Goal: Task Accomplishment & Management: Manage account settings

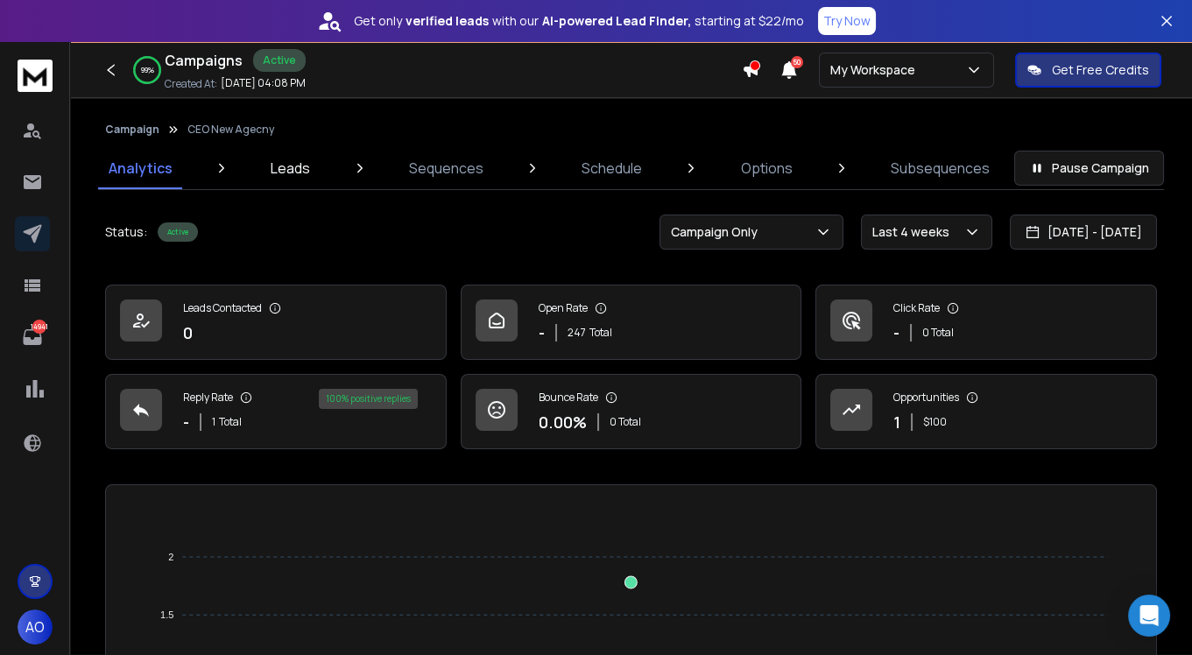
click at [300, 170] on p "Leads" at bounding box center [290, 168] width 39 height 21
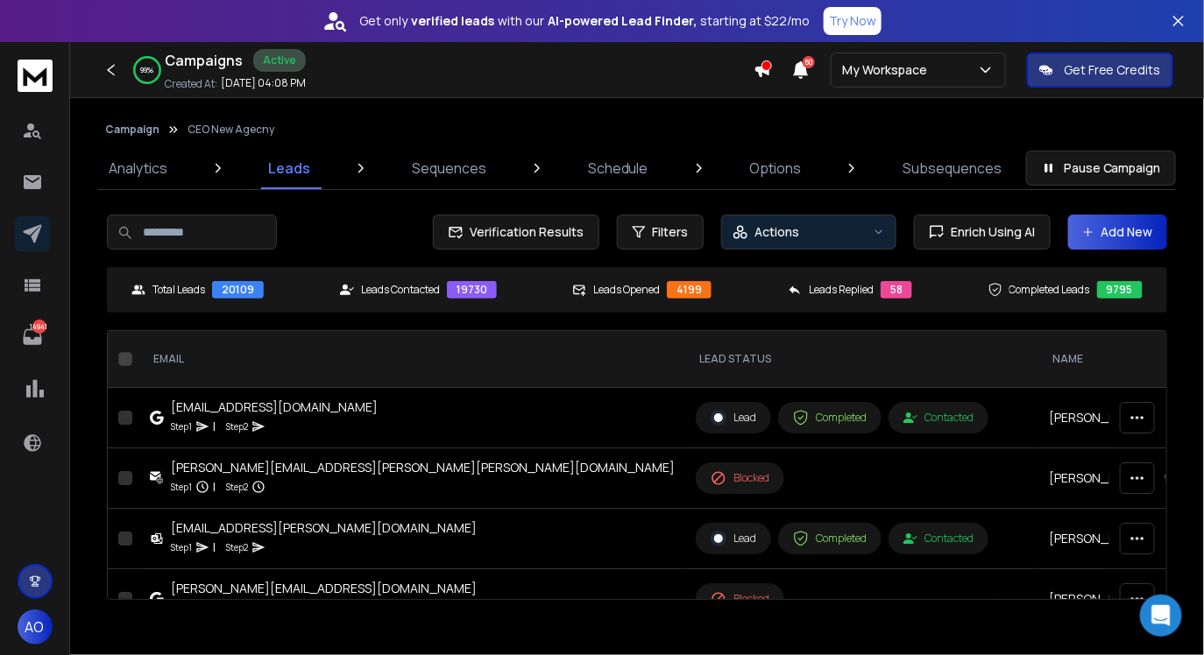
click at [845, 228] on div "Actions" at bounding box center [798, 232] width 133 height 18
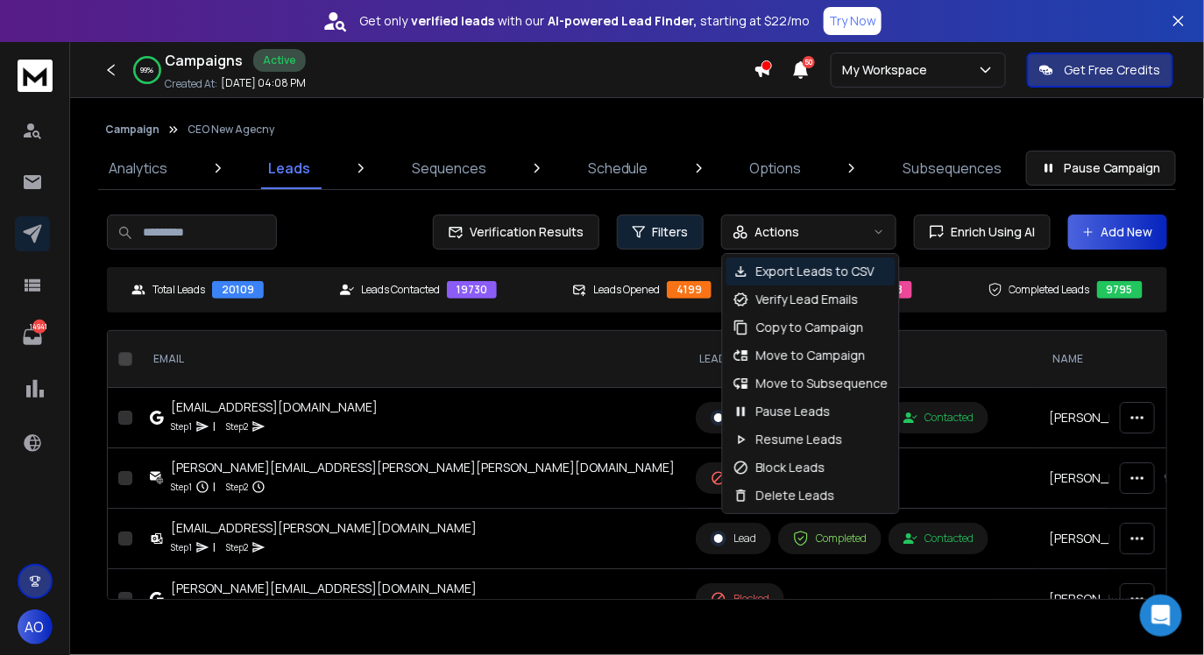
click at [702, 222] on button "Filters" at bounding box center [660, 232] width 87 height 35
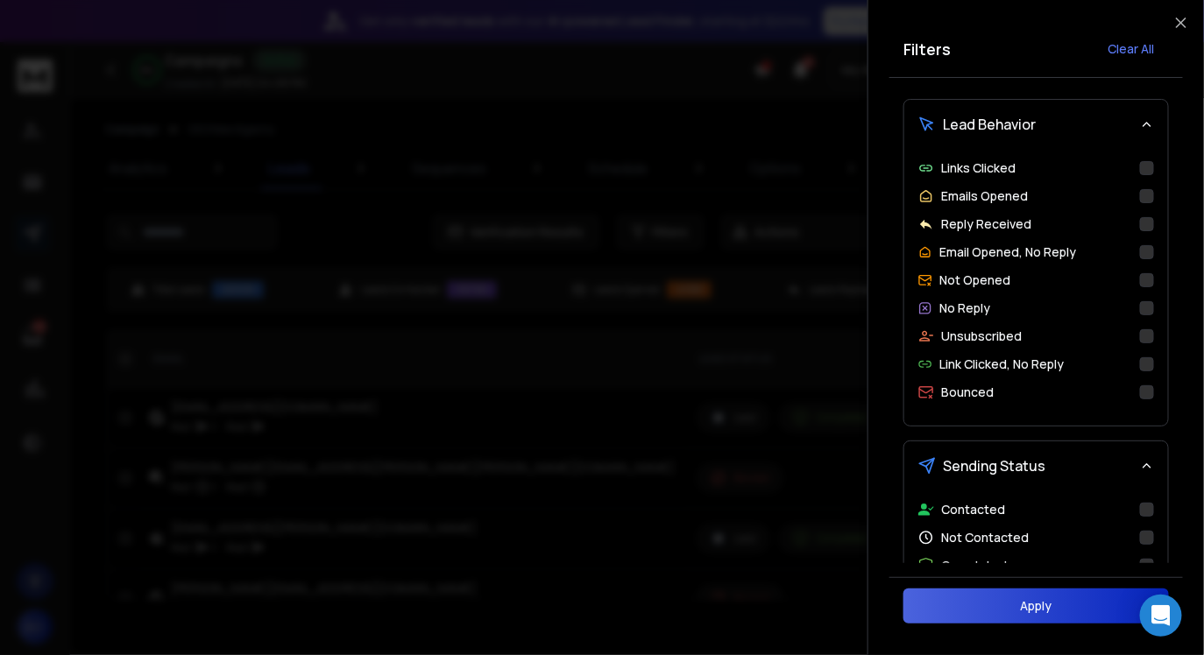
click at [1140, 223] on button "Reply Received" at bounding box center [1147, 224] width 14 height 14
click at [1046, 614] on button "Apply" at bounding box center [1035, 606] width 265 height 35
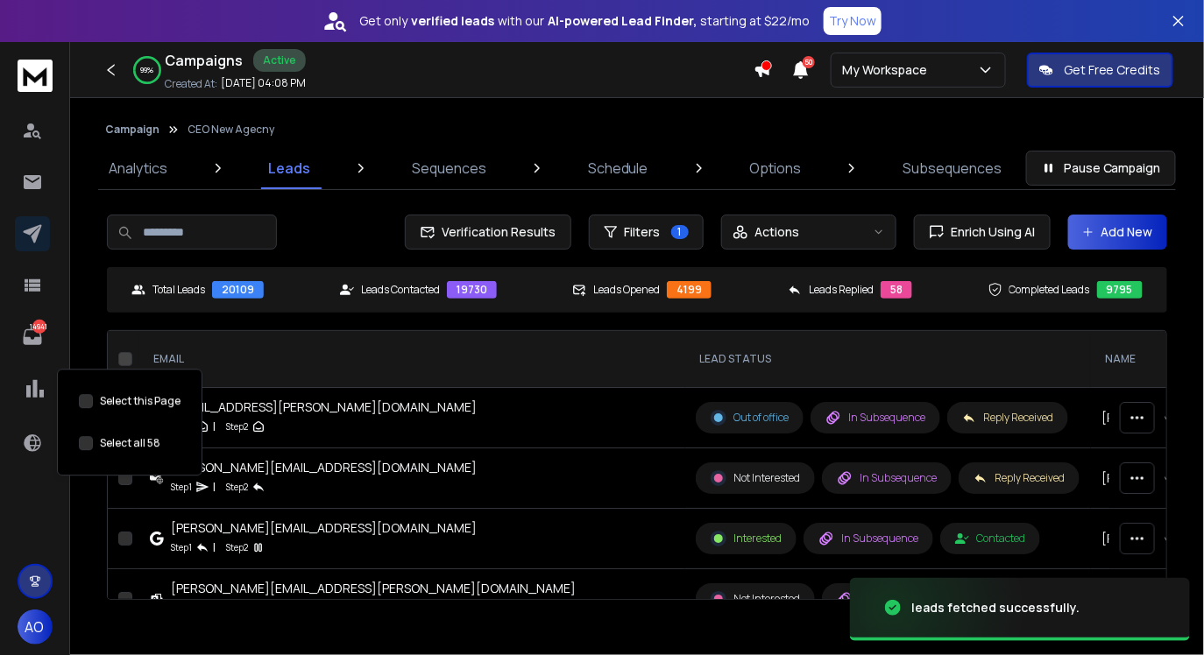
click at [84, 448] on button "Select this Page" at bounding box center [86, 443] width 14 height 14
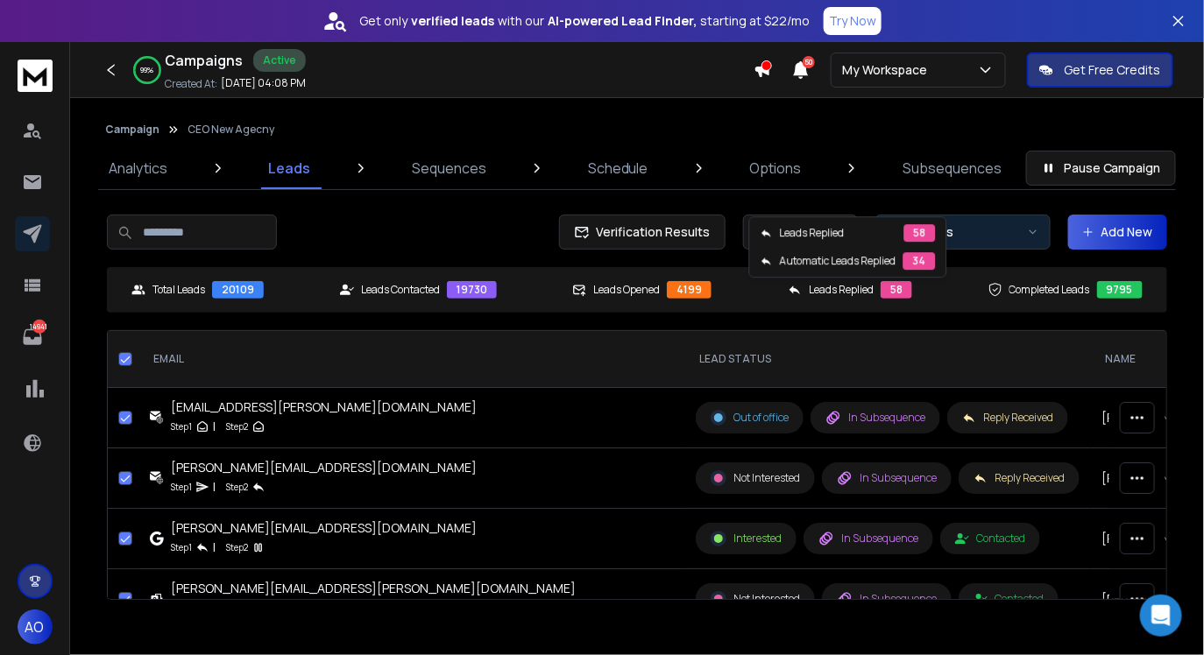
click at [961, 233] on div "Actions" at bounding box center [953, 232] width 133 height 18
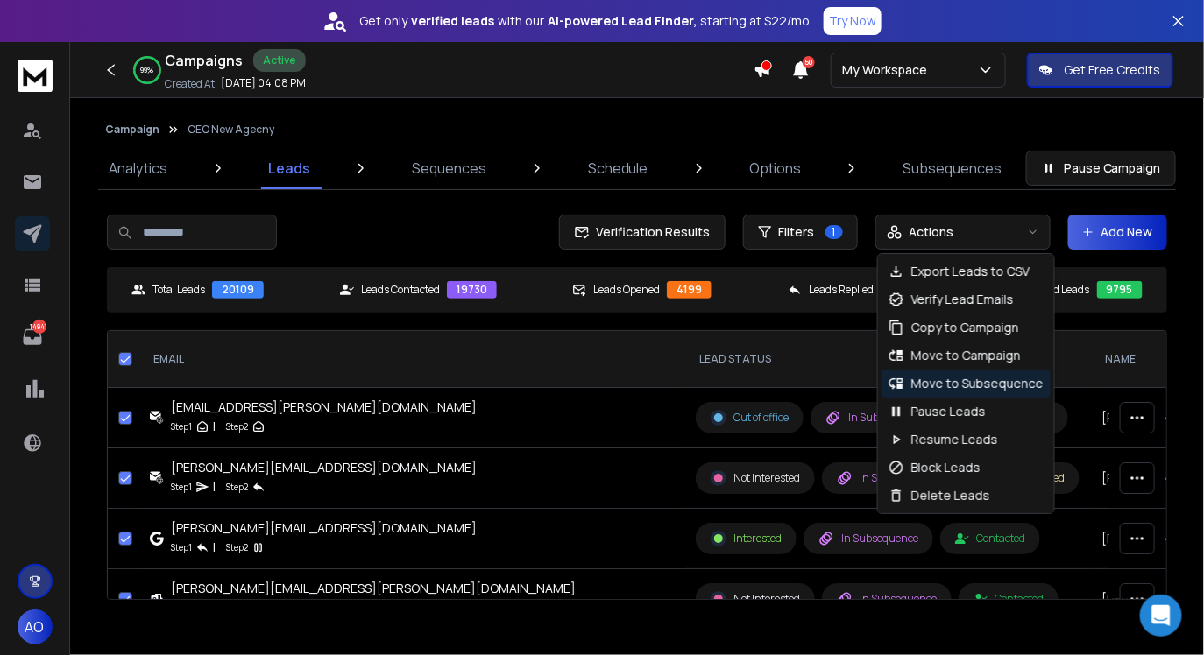
click at [982, 392] on p "Move to Subsequence" at bounding box center [977, 384] width 132 height 18
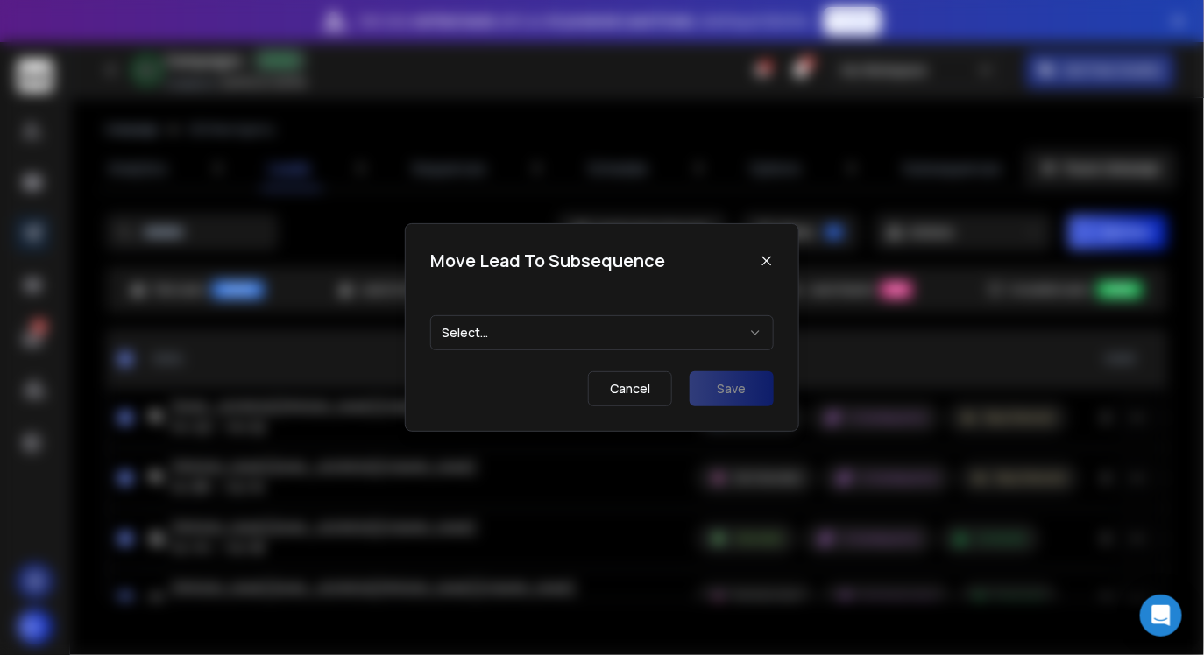
click at [695, 340] on button "Select..." at bounding box center [601, 332] width 343 height 35
click at [752, 387] on button "Save" at bounding box center [731, 388] width 84 height 35
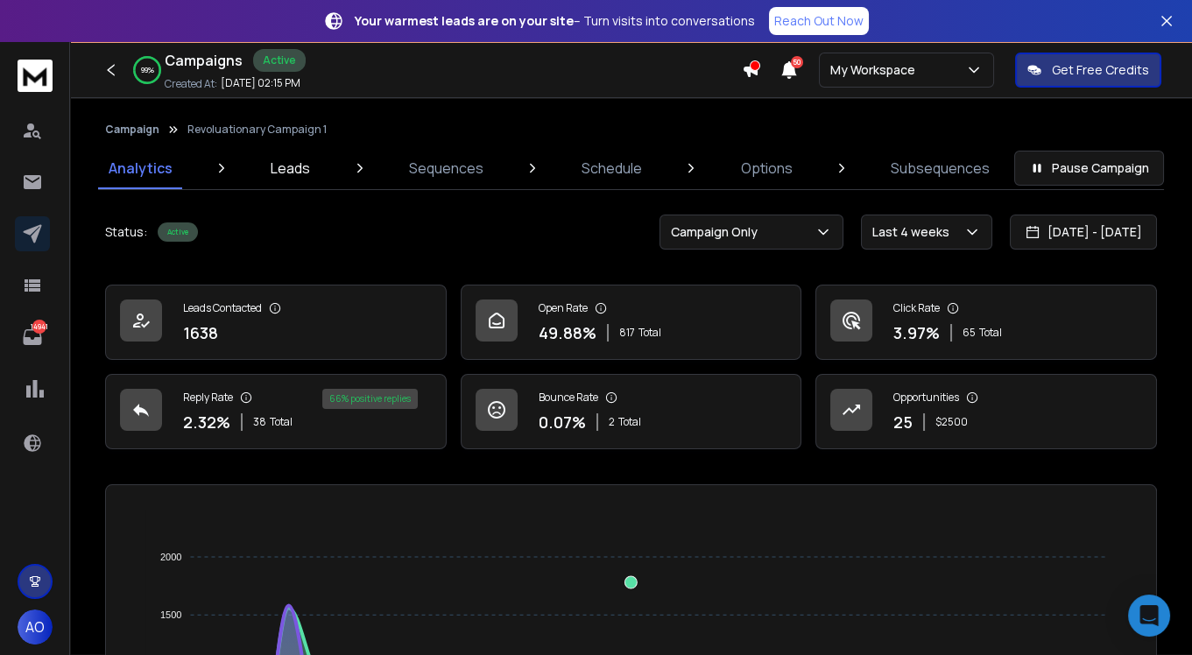
click at [285, 173] on p "Leads" at bounding box center [290, 168] width 39 height 21
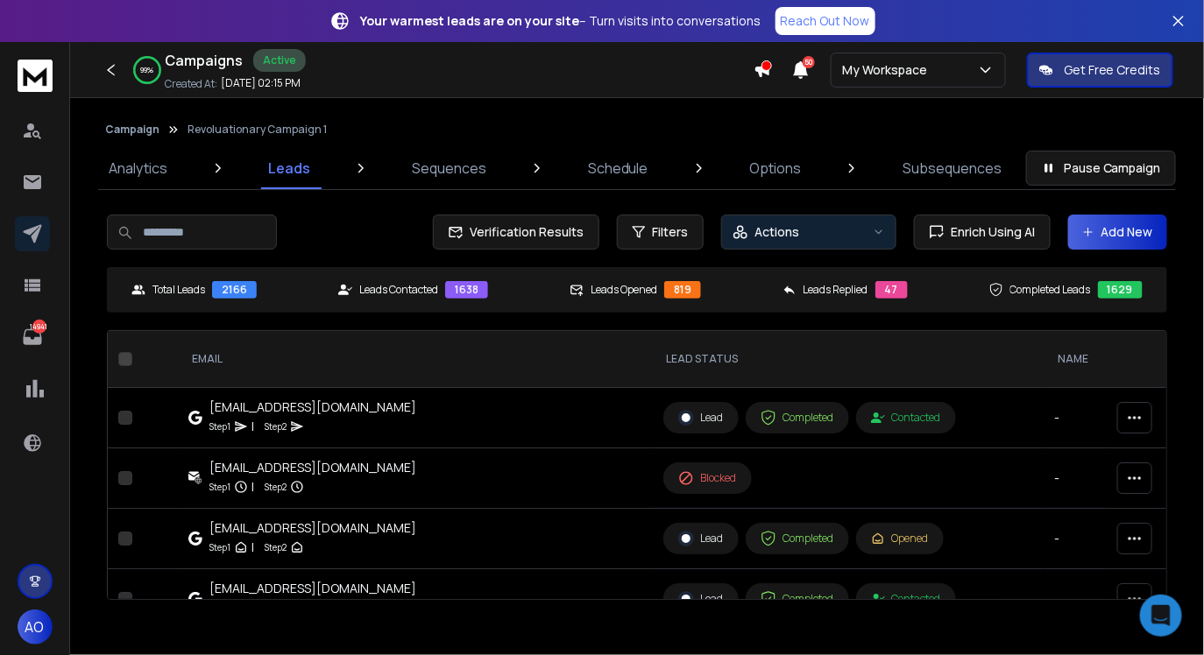
click at [807, 237] on div "Actions" at bounding box center [798, 232] width 133 height 18
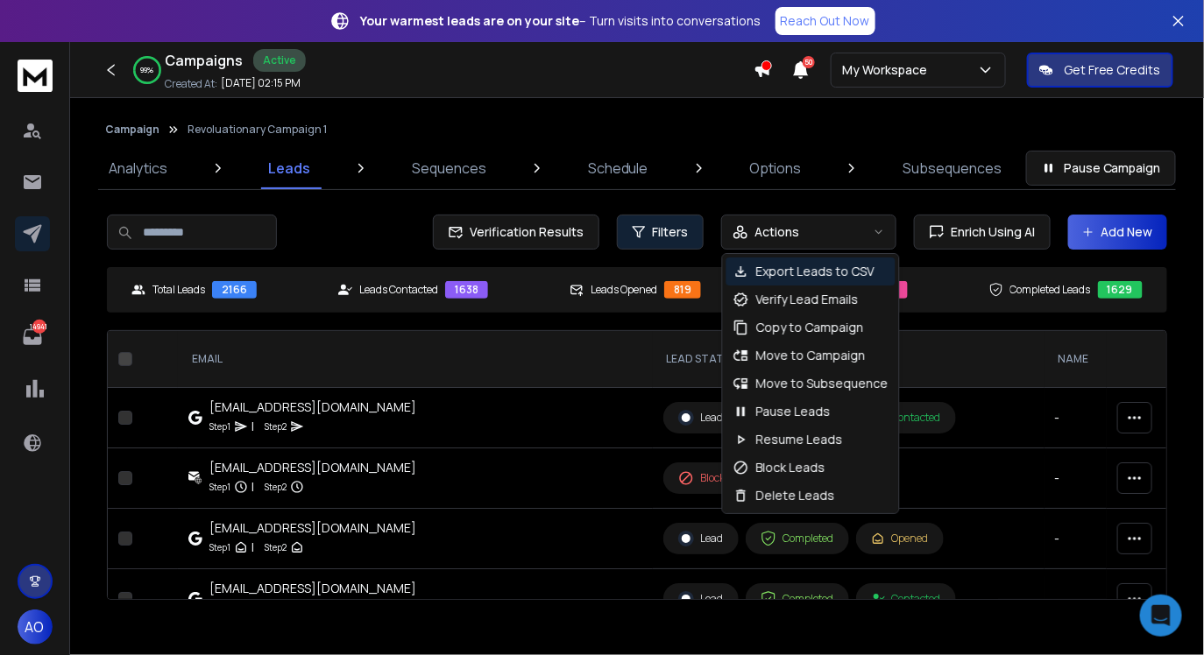
click at [682, 223] on span "Filters" at bounding box center [671, 232] width 36 height 18
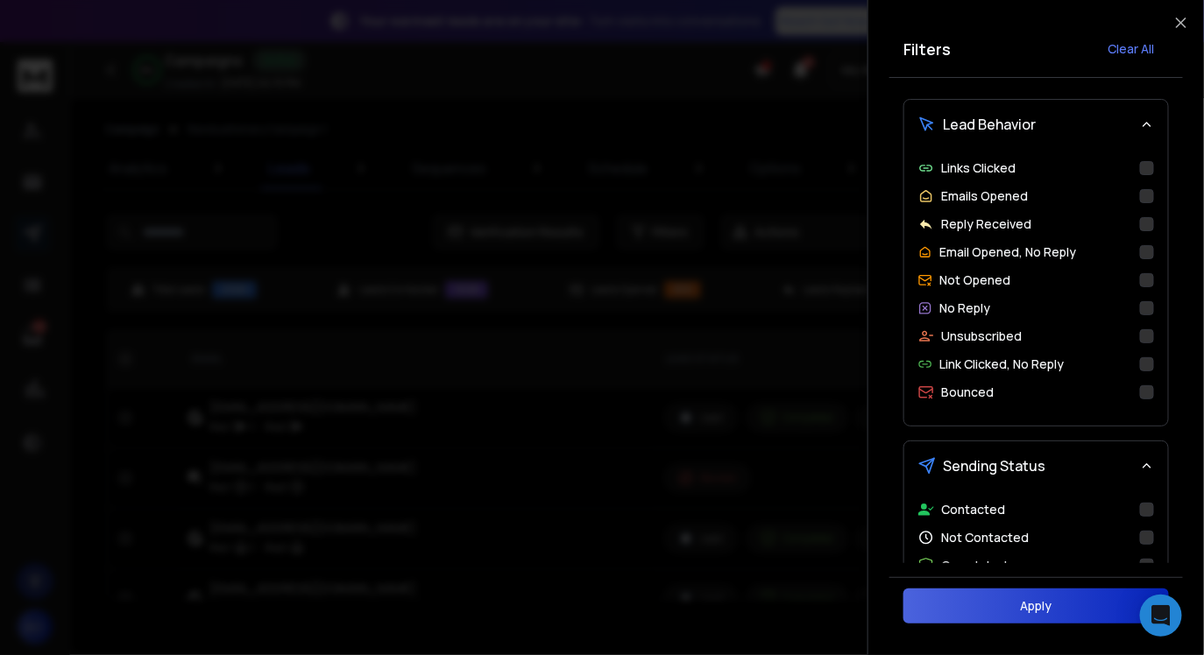
click at [1140, 225] on button "Reply Received" at bounding box center [1147, 224] width 14 height 14
click at [1032, 602] on button "Apply" at bounding box center [1035, 606] width 265 height 35
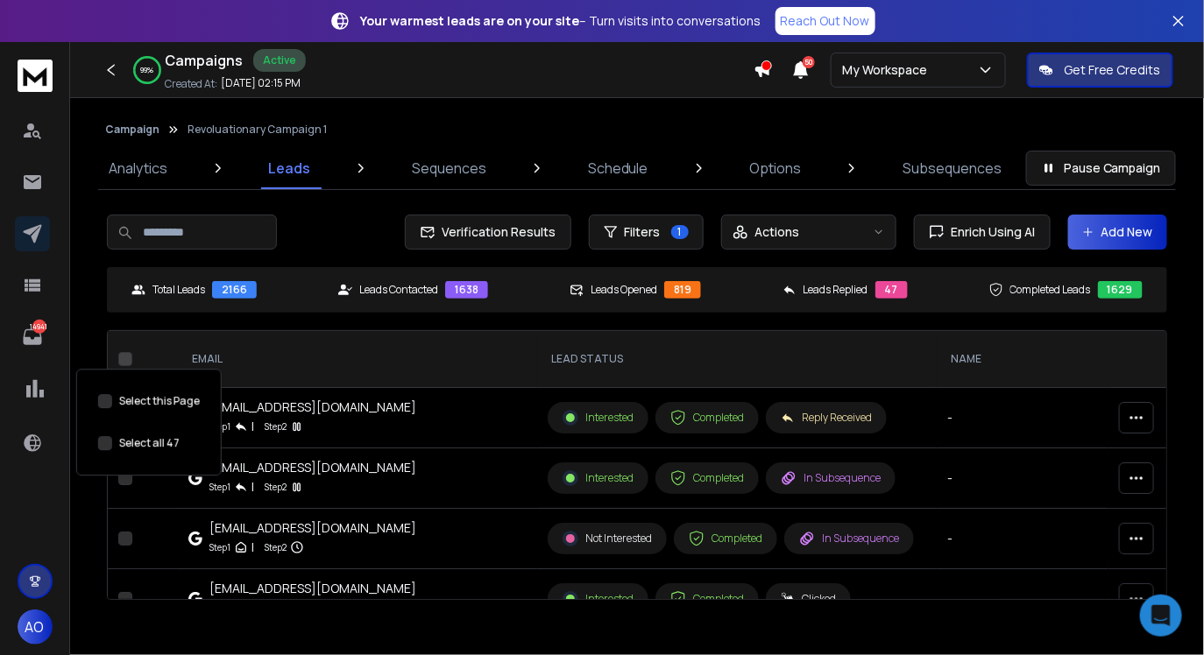
click at [108, 449] on button "Select this Page" at bounding box center [105, 443] width 14 height 14
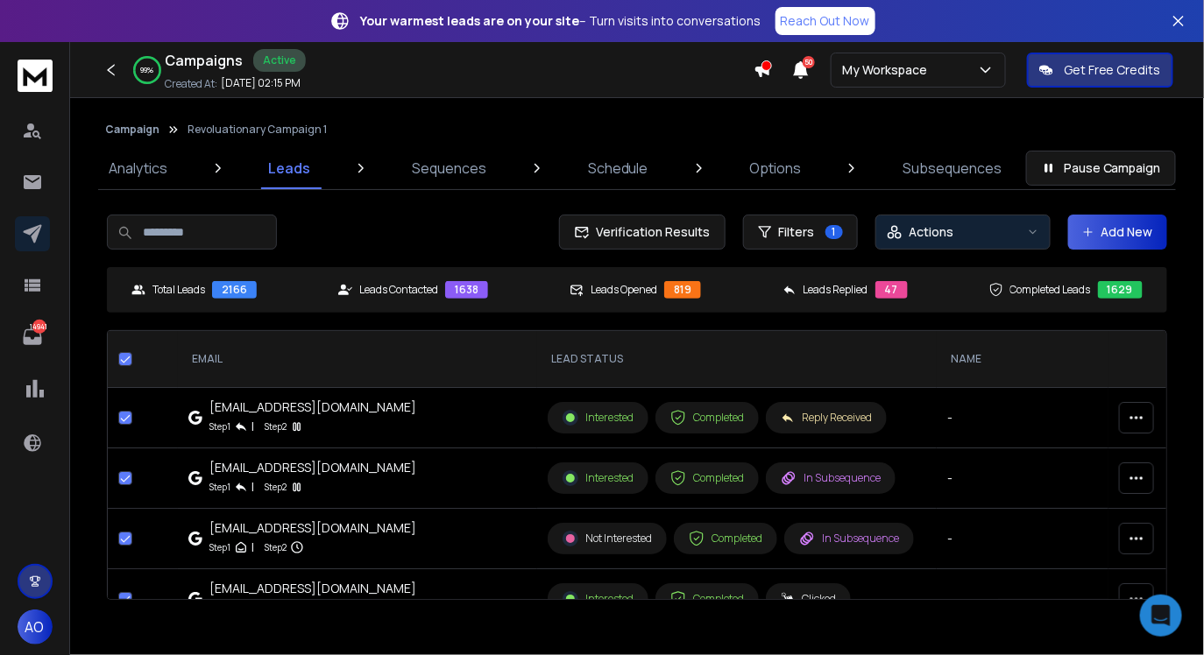
click at [985, 227] on div "Actions" at bounding box center [953, 232] width 133 height 18
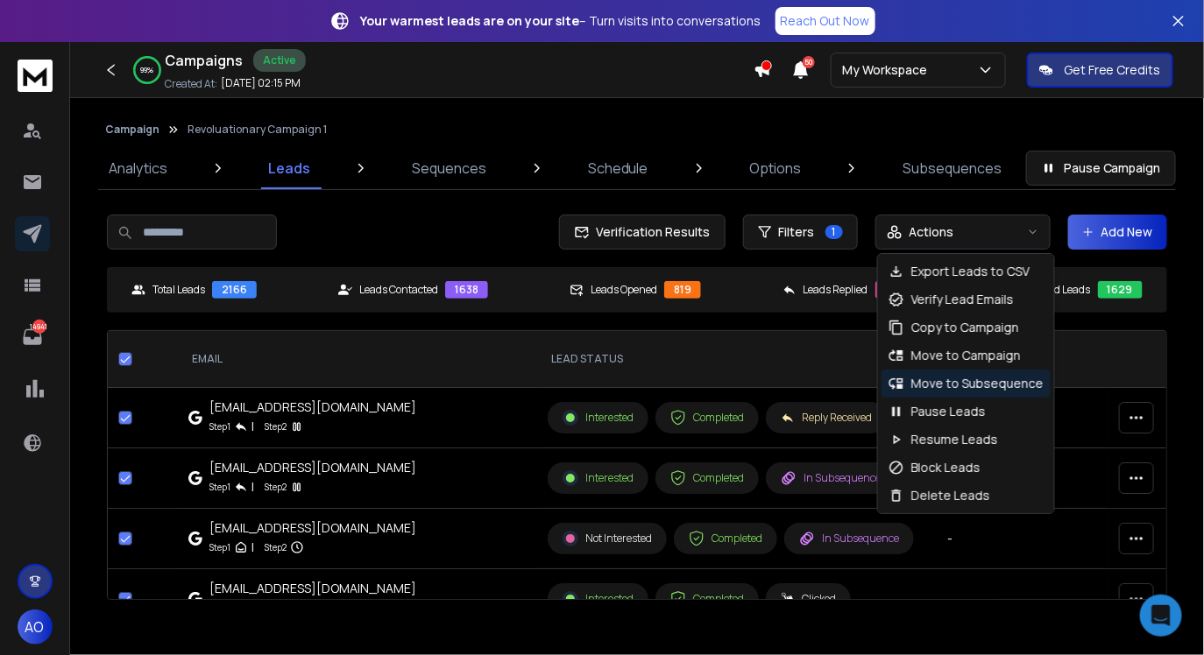
click at [999, 374] on div "Move to Subsequence" at bounding box center [965, 384] width 169 height 28
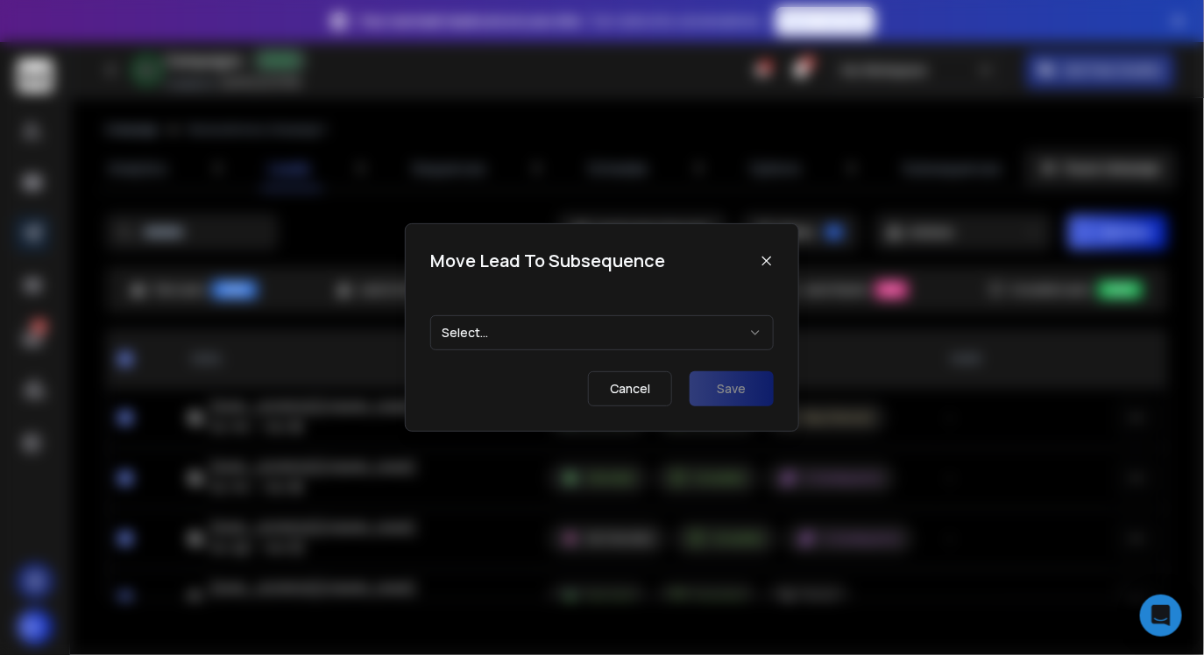
click at [519, 343] on button "Select..." at bounding box center [601, 332] width 343 height 35
click at [724, 394] on button "Save" at bounding box center [731, 388] width 84 height 35
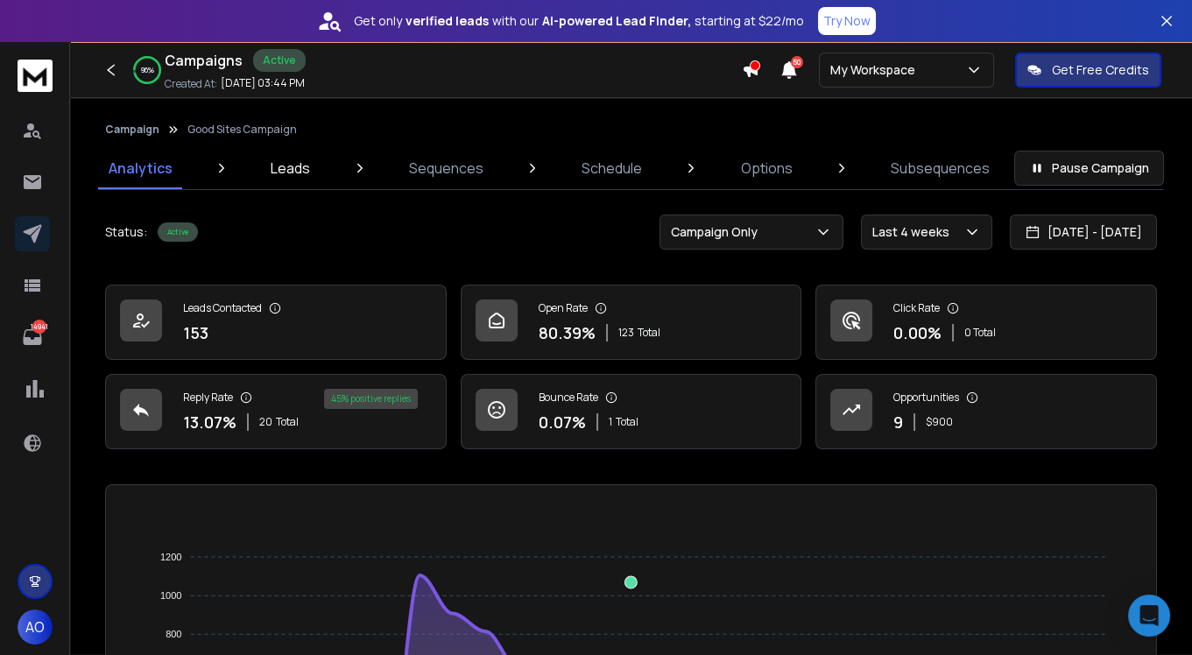
click at [293, 170] on p "Leads" at bounding box center [290, 168] width 39 height 21
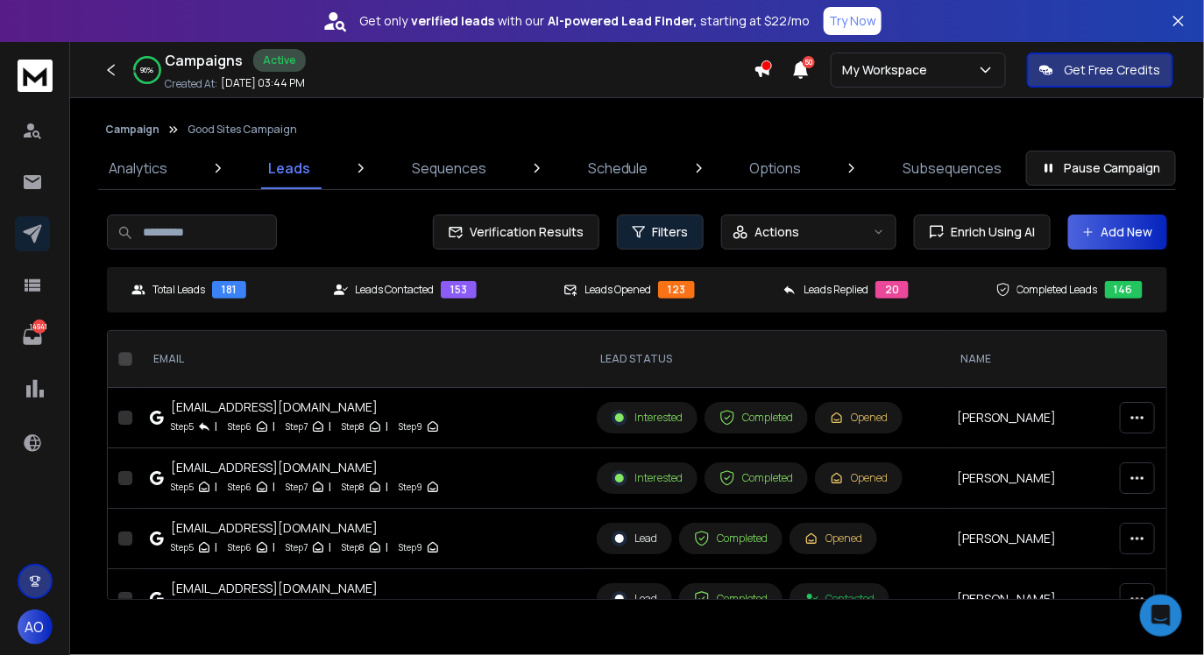
click at [663, 237] on span "Filters" at bounding box center [671, 232] width 36 height 18
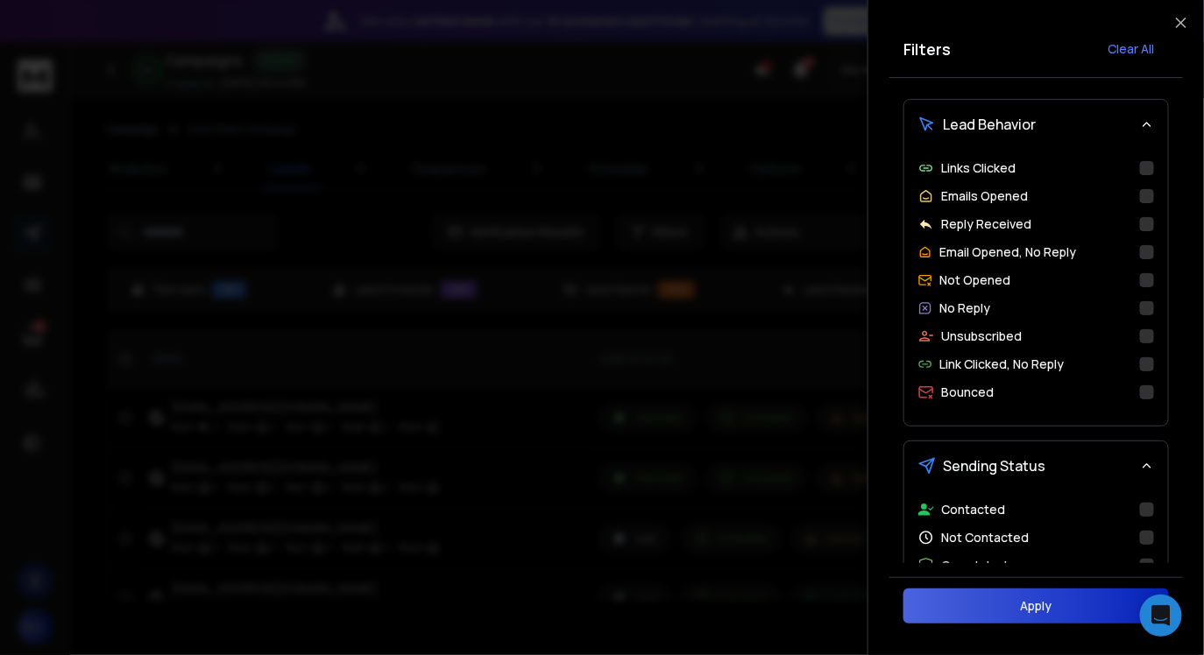
click at [1140, 222] on button "Reply Received" at bounding box center [1147, 224] width 14 height 14
click at [1085, 601] on button "Apply" at bounding box center [1035, 606] width 265 height 35
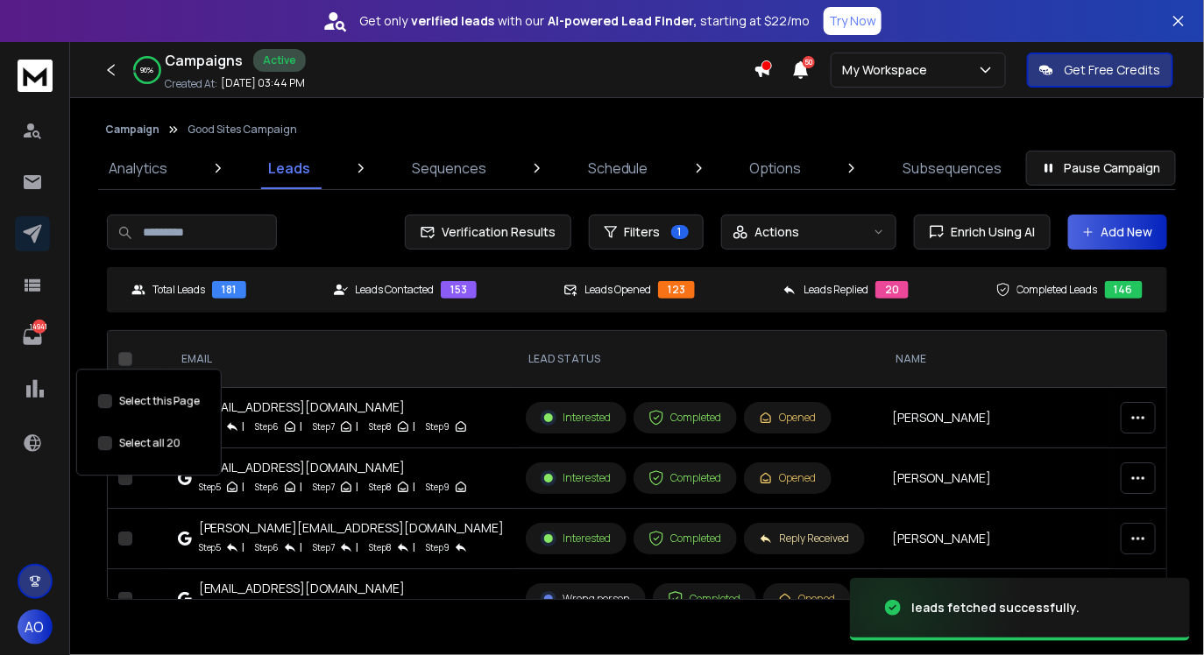
click at [106, 441] on button "Select this Page" at bounding box center [105, 443] width 14 height 14
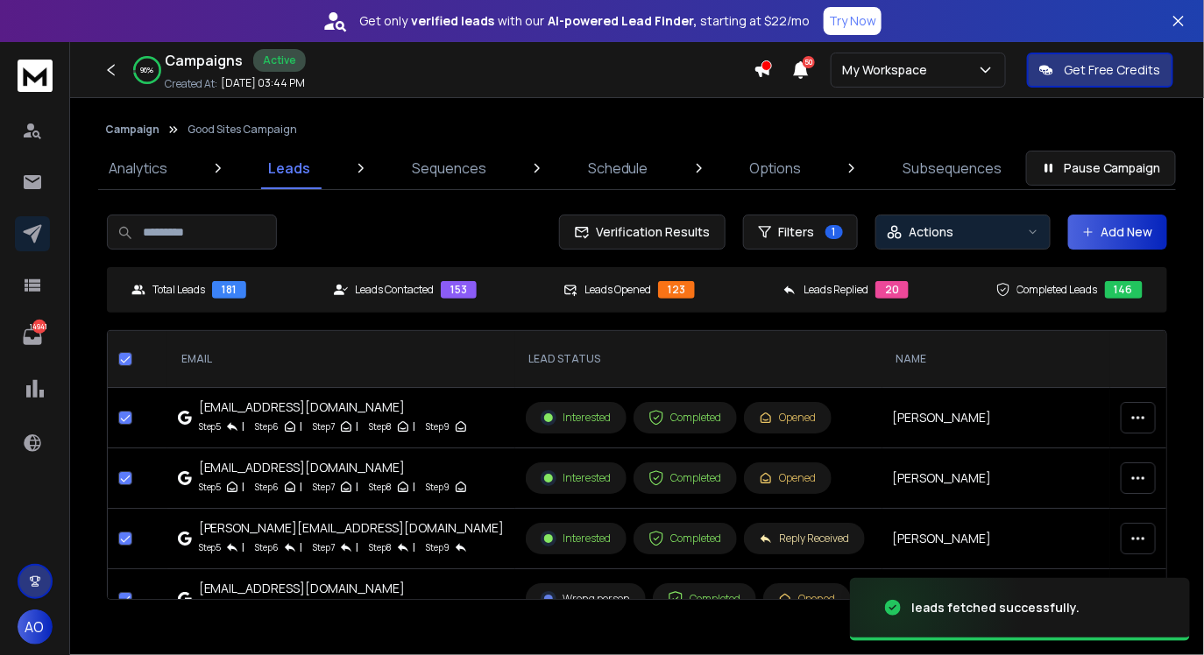
click at [1021, 236] on button "Actions" at bounding box center [962, 232] width 175 height 35
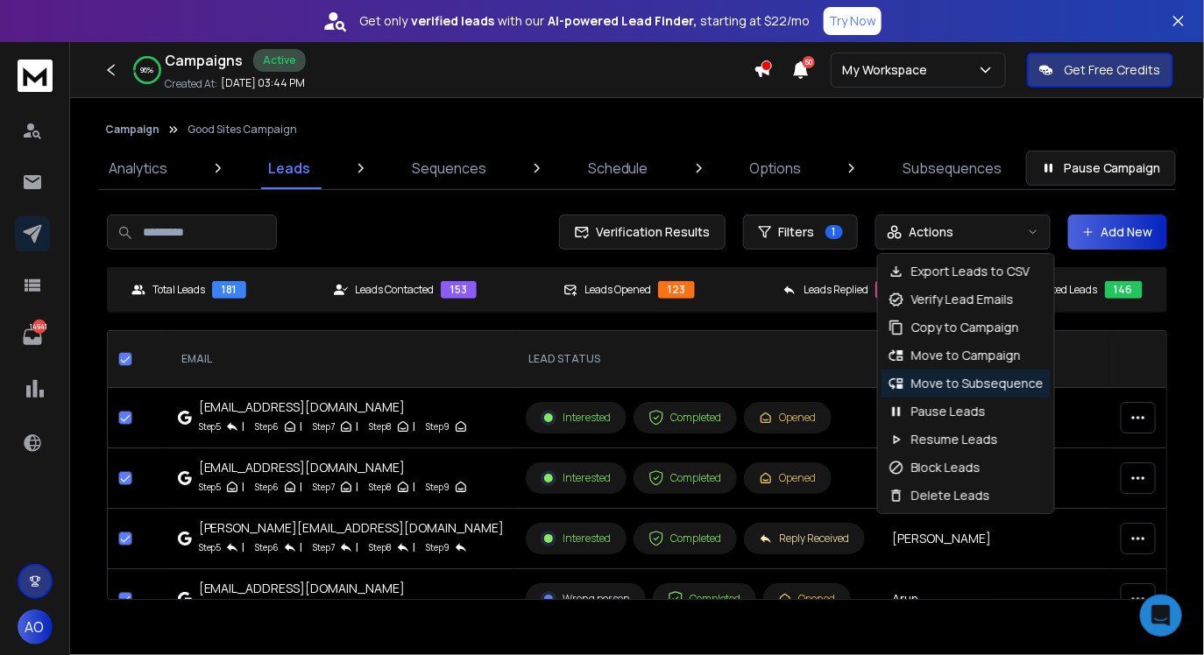
click at [982, 379] on p "Move to Subsequence" at bounding box center [977, 384] width 132 height 18
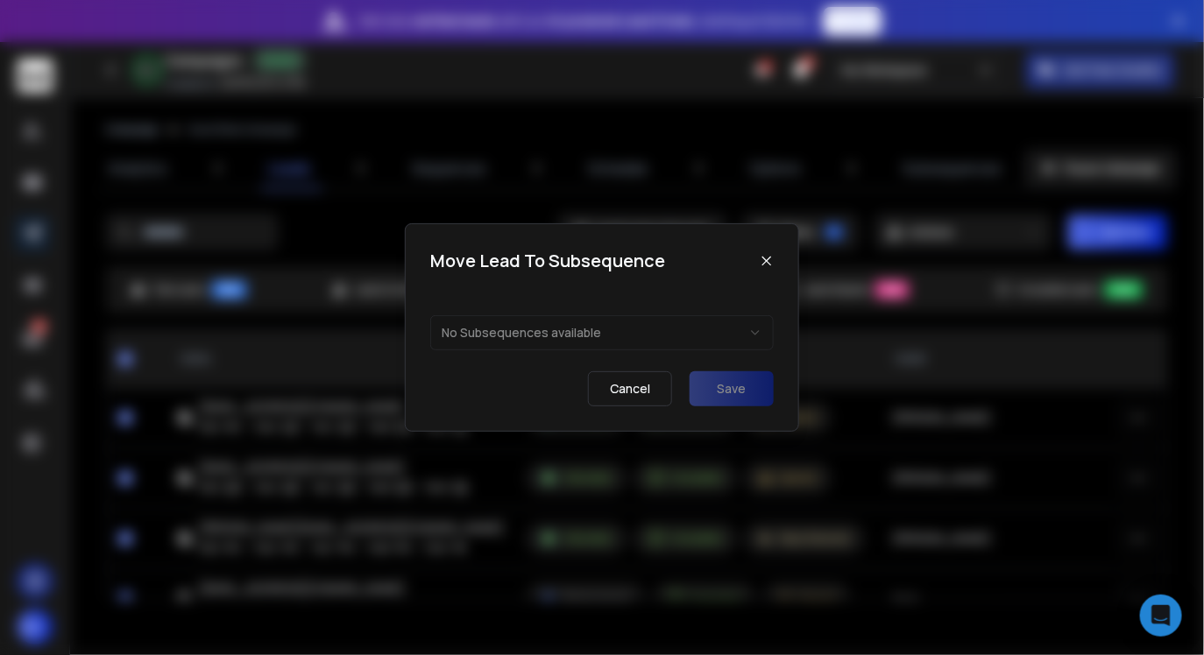
click at [763, 254] on icon at bounding box center [767, 261] width 14 height 14
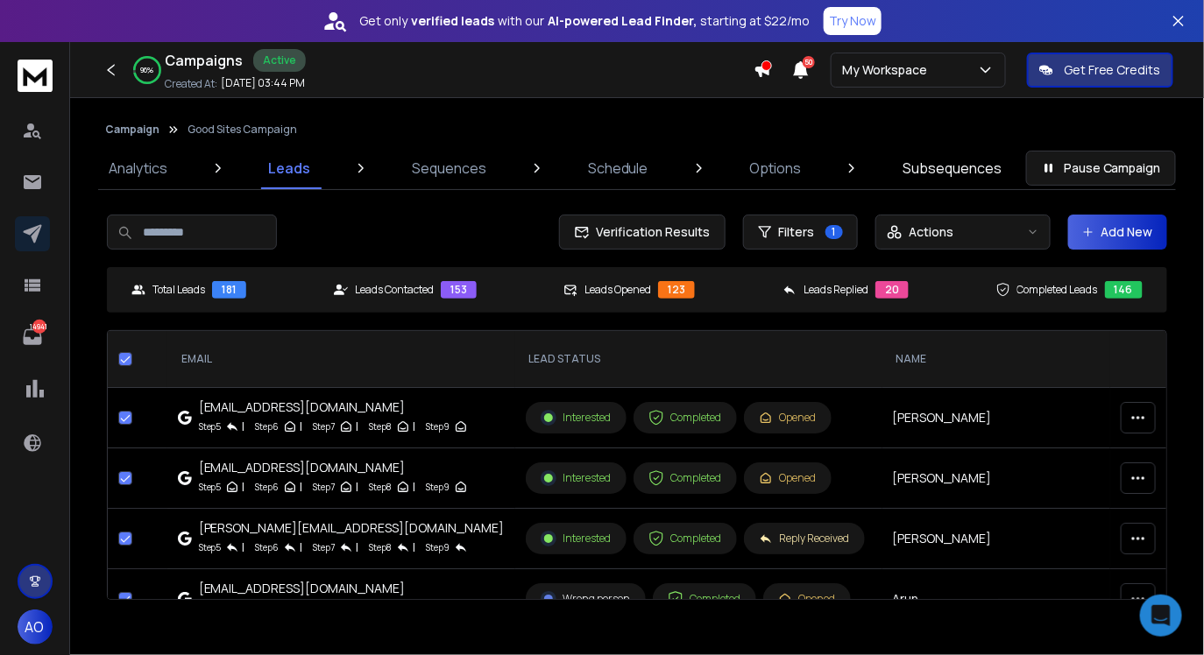
click at [940, 173] on p "Subsequences" at bounding box center [951, 168] width 99 height 21
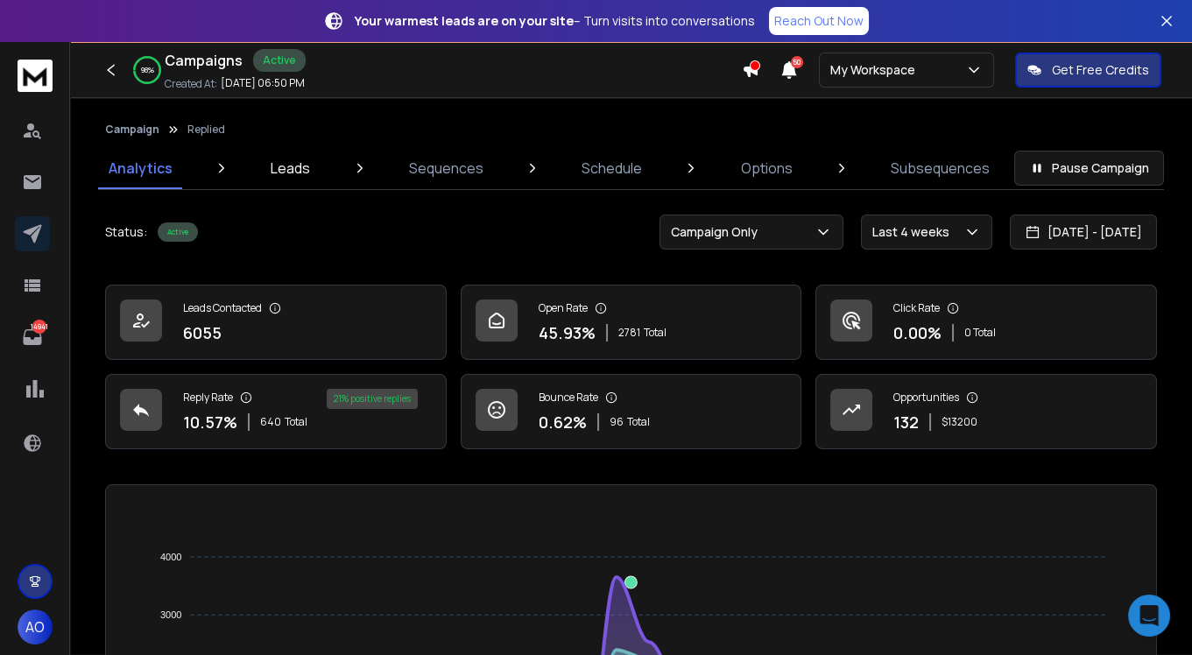
click at [286, 176] on p "Leads" at bounding box center [290, 168] width 39 height 21
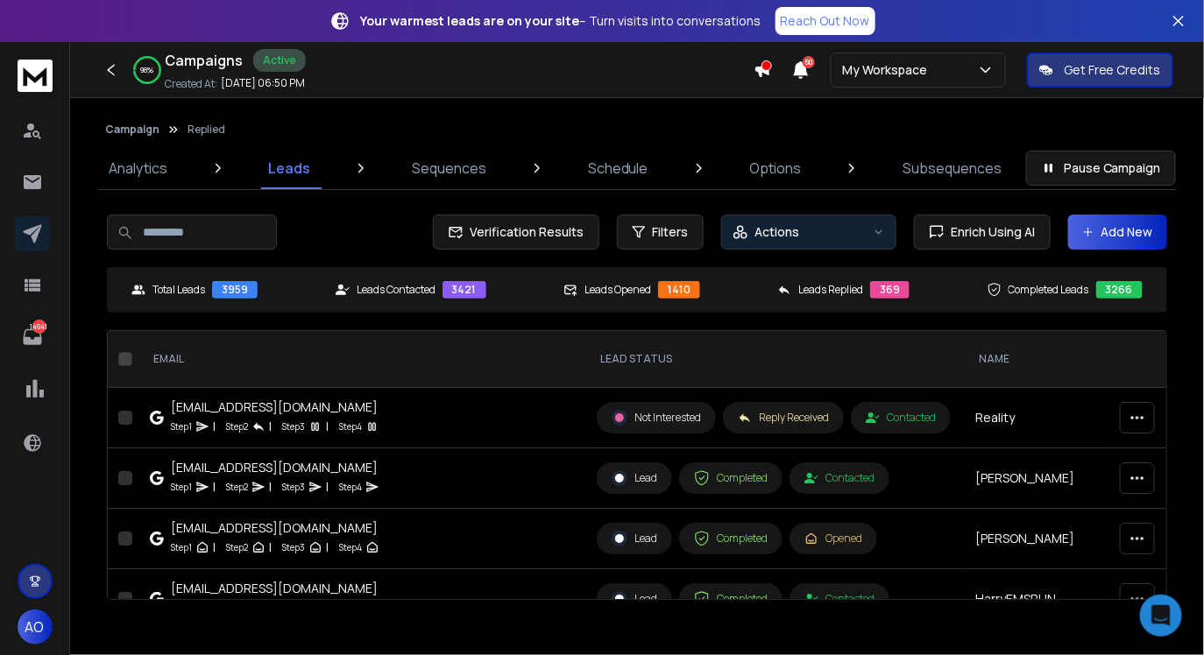
click at [769, 238] on p "Actions" at bounding box center [777, 232] width 45 height 18
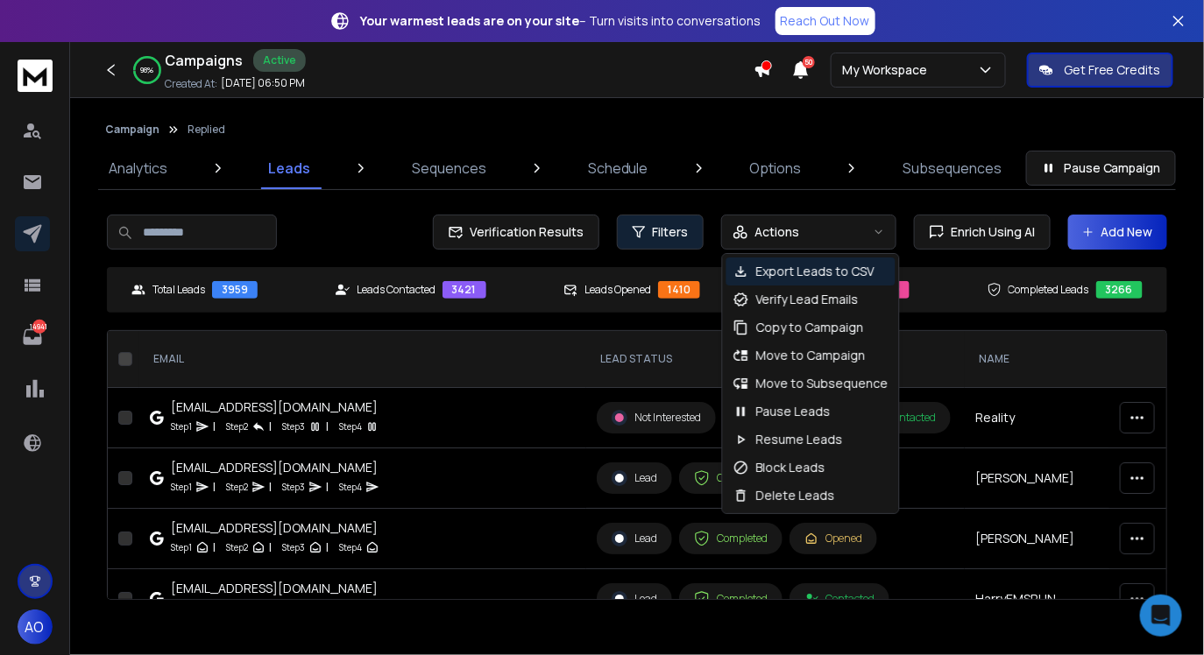
click at [625, 236] on button "Filters" at bounding box center [660, 232] width 87 height 35
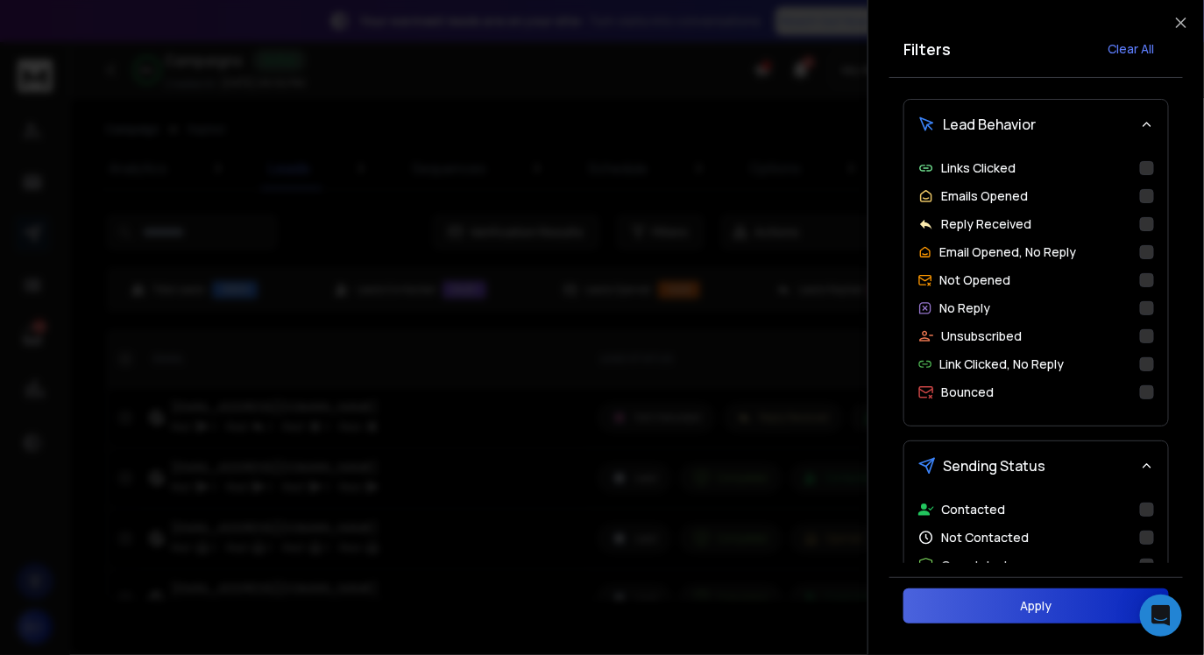
click at [1140, 196] on button "Emails Opened" at bounding box center [1147, 196] width 14 height 14
click at [967, 605] on button "Apply" at bounding box center [1035, 606] width 265 height 35
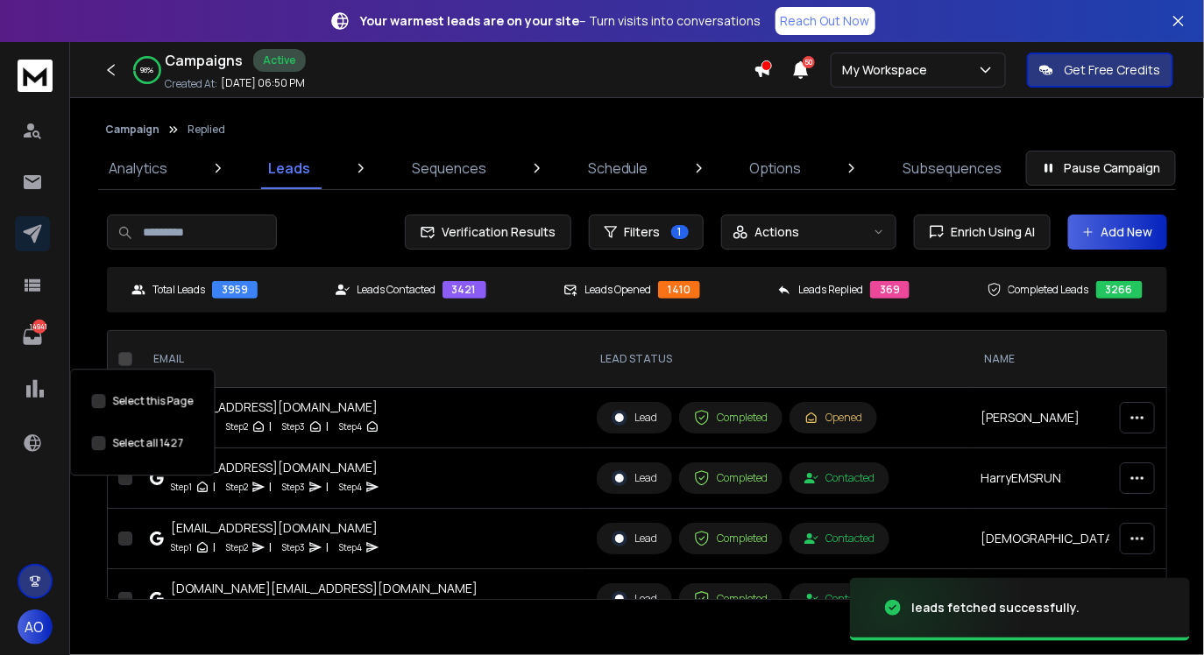
click at [96, 448] on button "Select this Page" at bounding box center [99, 443] width 14 height 14
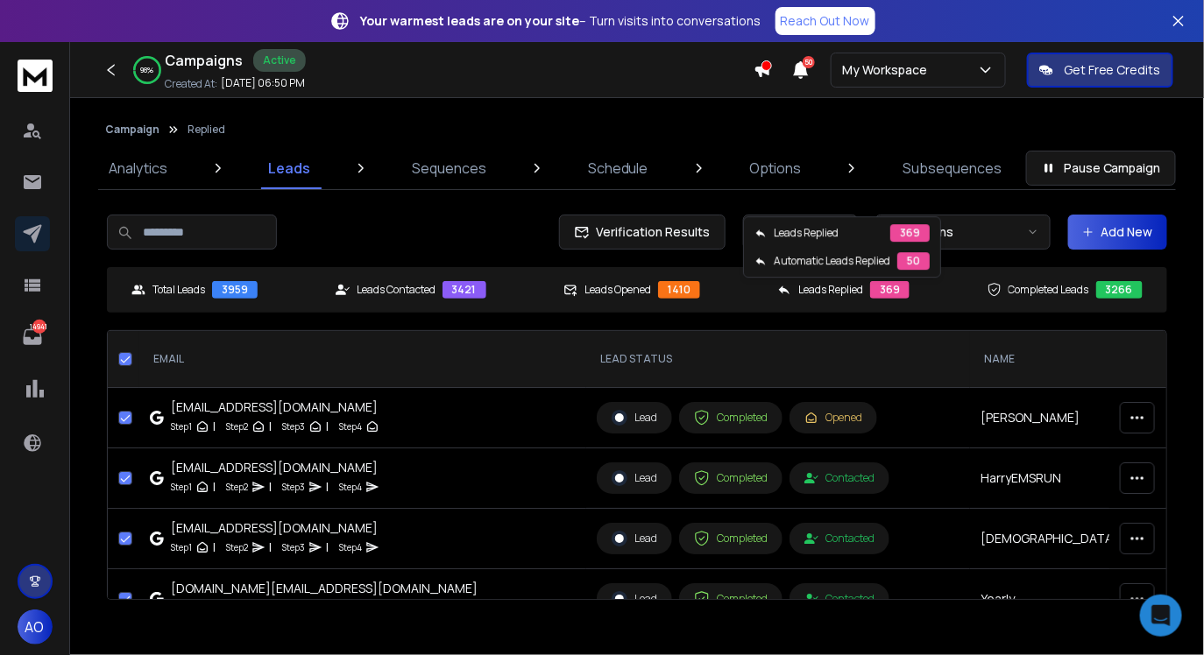
click at [929, 226] on div "369" at bounding box center [909, 233] width 39 height 18
click at [970, 226] on div "Actions" at bounding box center [953, 232] width 133 height 18
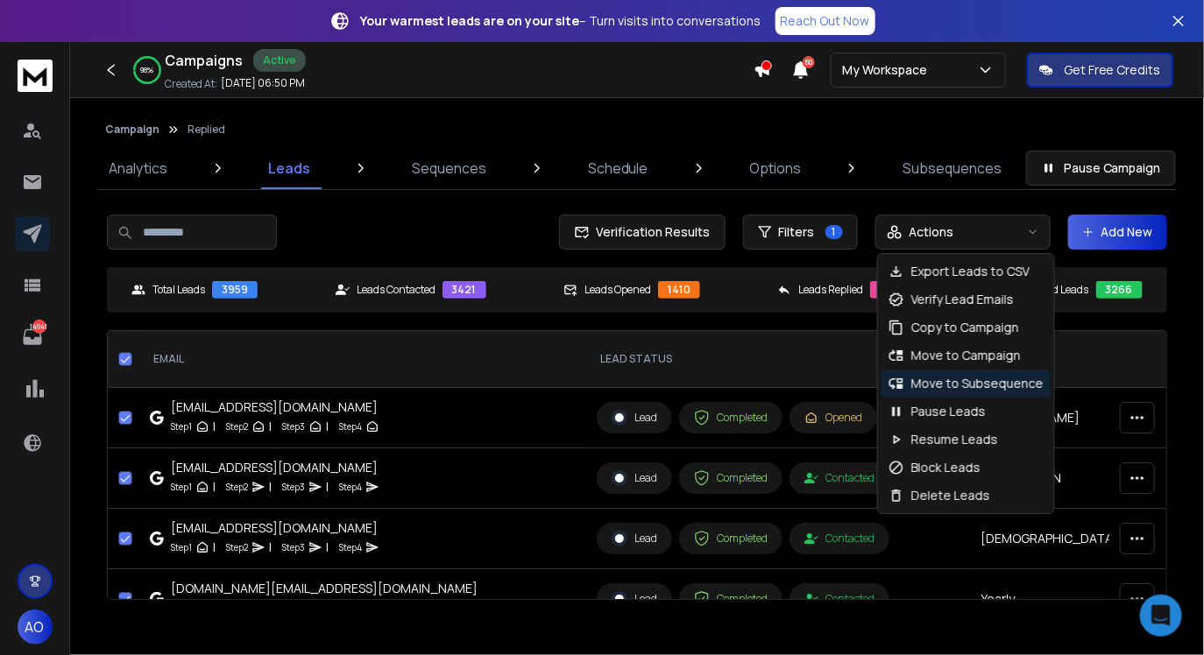
click at [983, 386] on p "Move to Subsequence" at bounding box center [977, 384] width 132 height 18
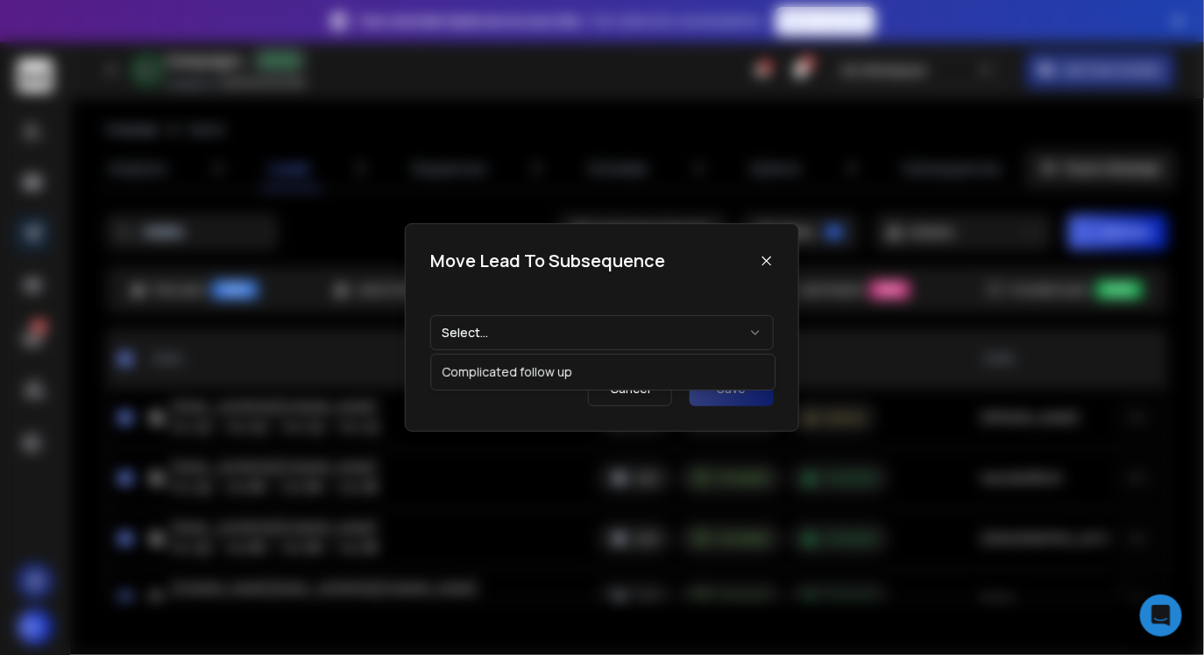
click at [667, 343] on button "Select..." at bounding box center [601, 332] width 343 height 35
click at [713, 396] on button "Save" at bounding box center [731, 388] width 84 height 35
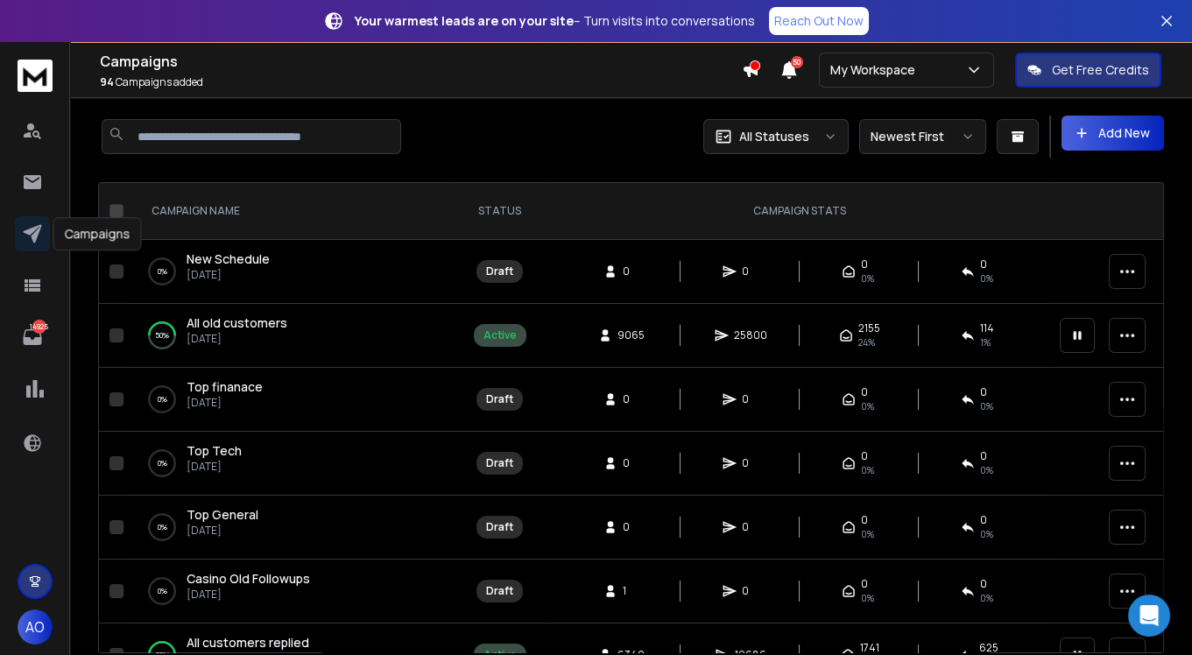
click at [206, 142] on input at bounding box center [252, 136] width 300 height 35
paste input "**********"
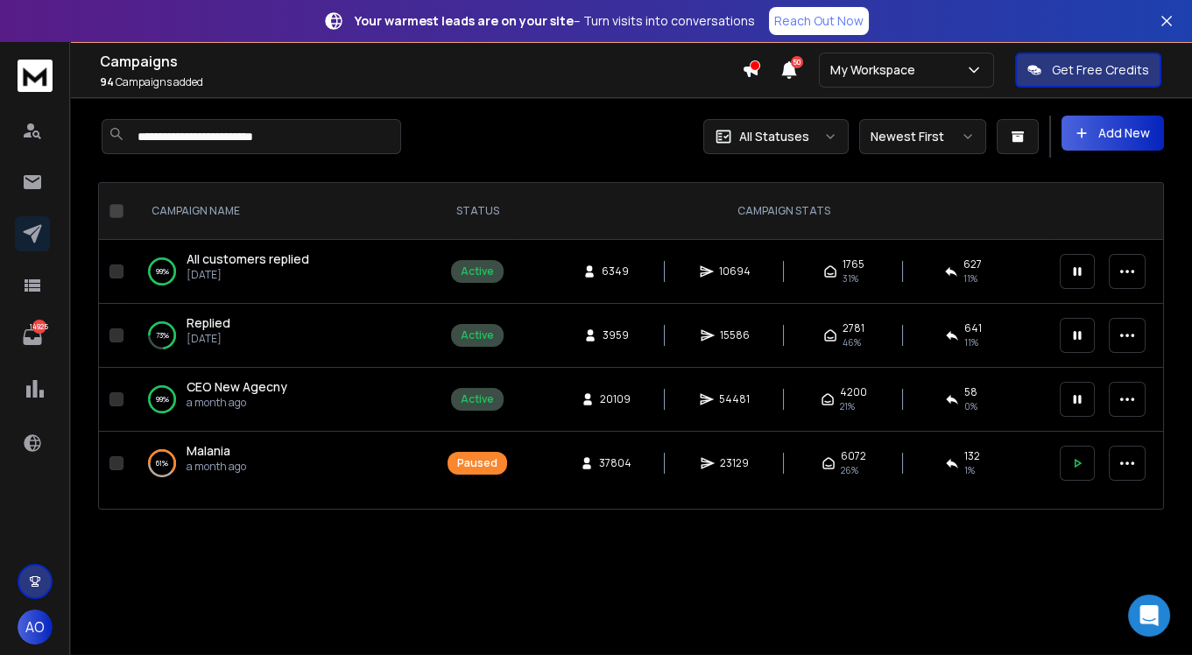
type input "**********"
click at [247, 253] on span "All customers replied" at bounding box center [248, 259] width 123 height 17
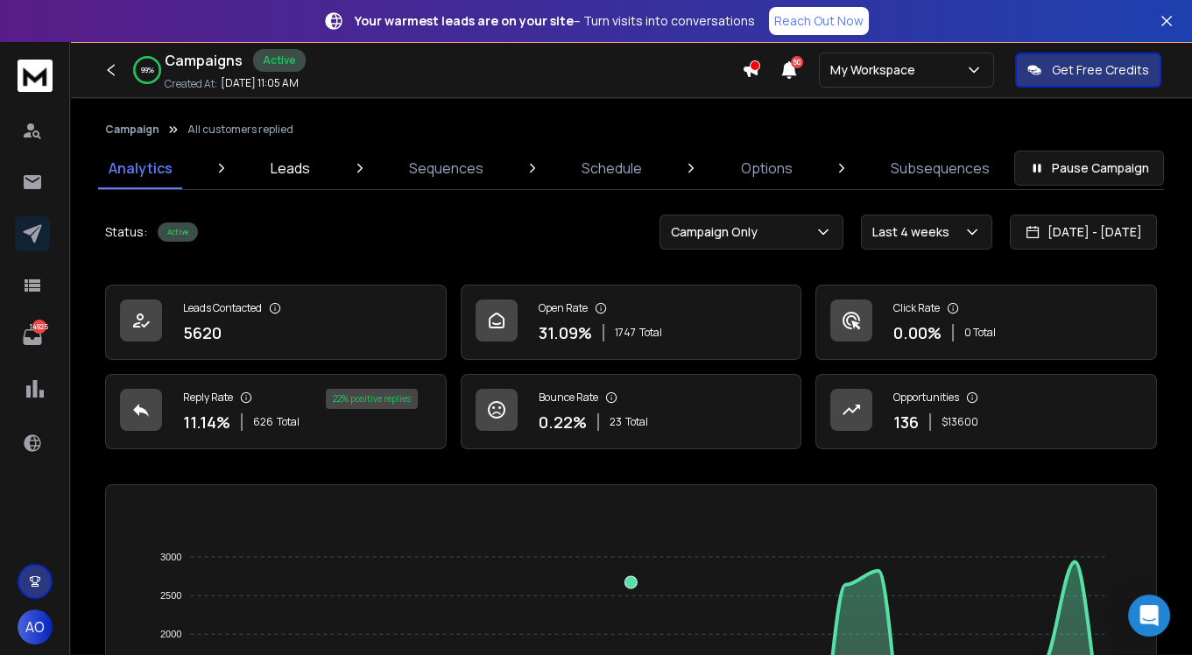
click at [303, 173] on p "Leads" at bounding box center [290, 168] width 39 height 21
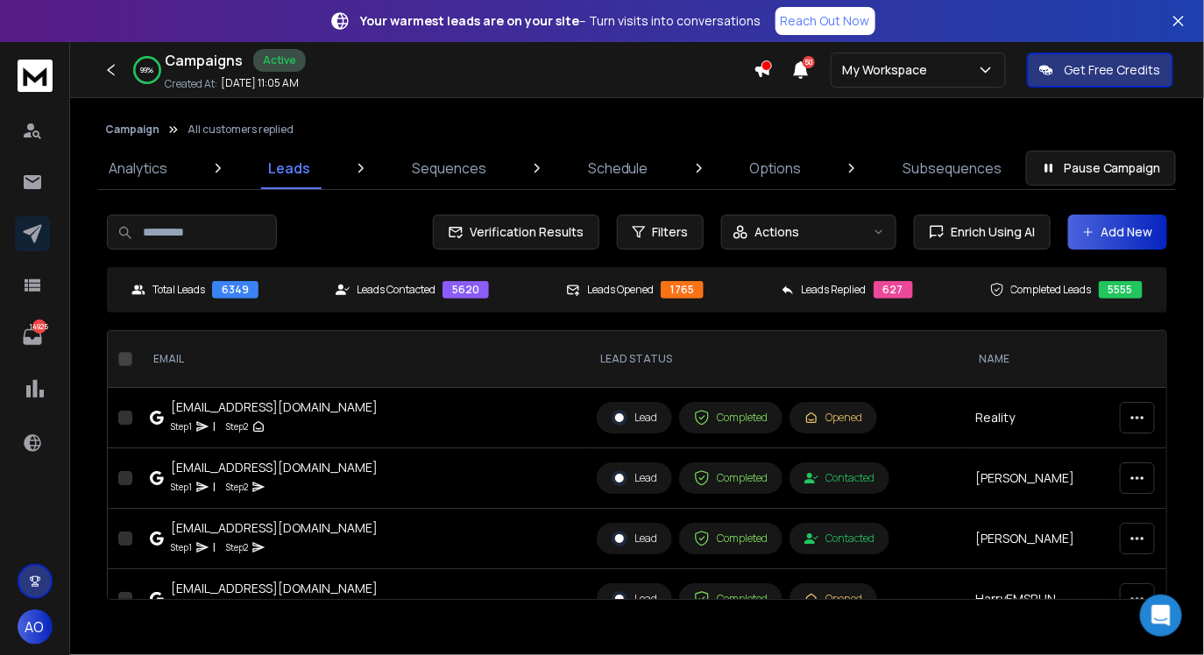
click at [265, 241] on input at bounding box center [192, 232] width 170 height 35
paste input "**********"
type input "**********"
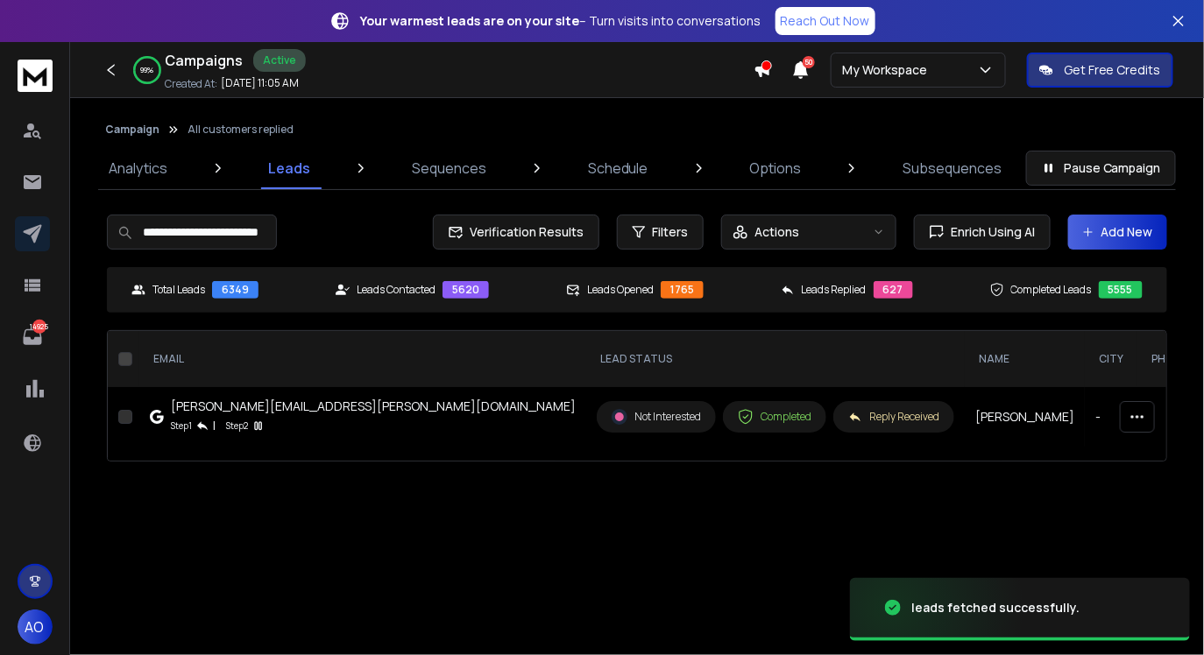
click at [1141, 413] on icon "button" at bounding box center [1138, 417] width 16 height 16
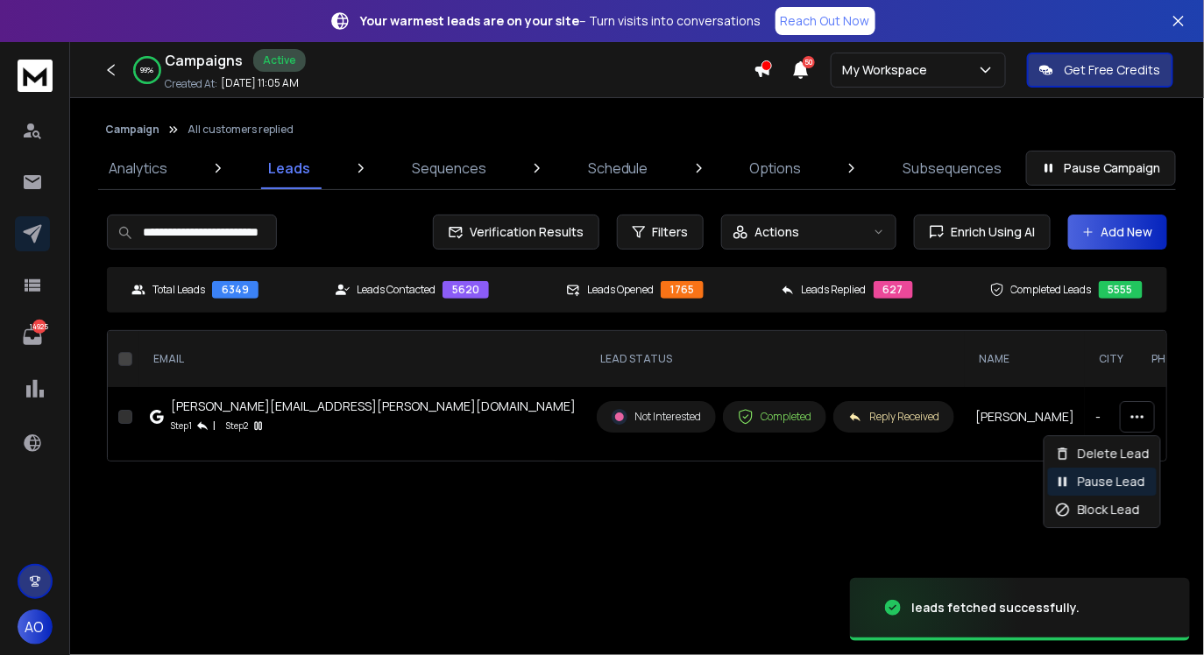
click at [1123, 476] on p "Pause Lead" at bounding box center [1111, 482] width 67 height 18
